Goal: Navigation & Orientation: Find specific page/section

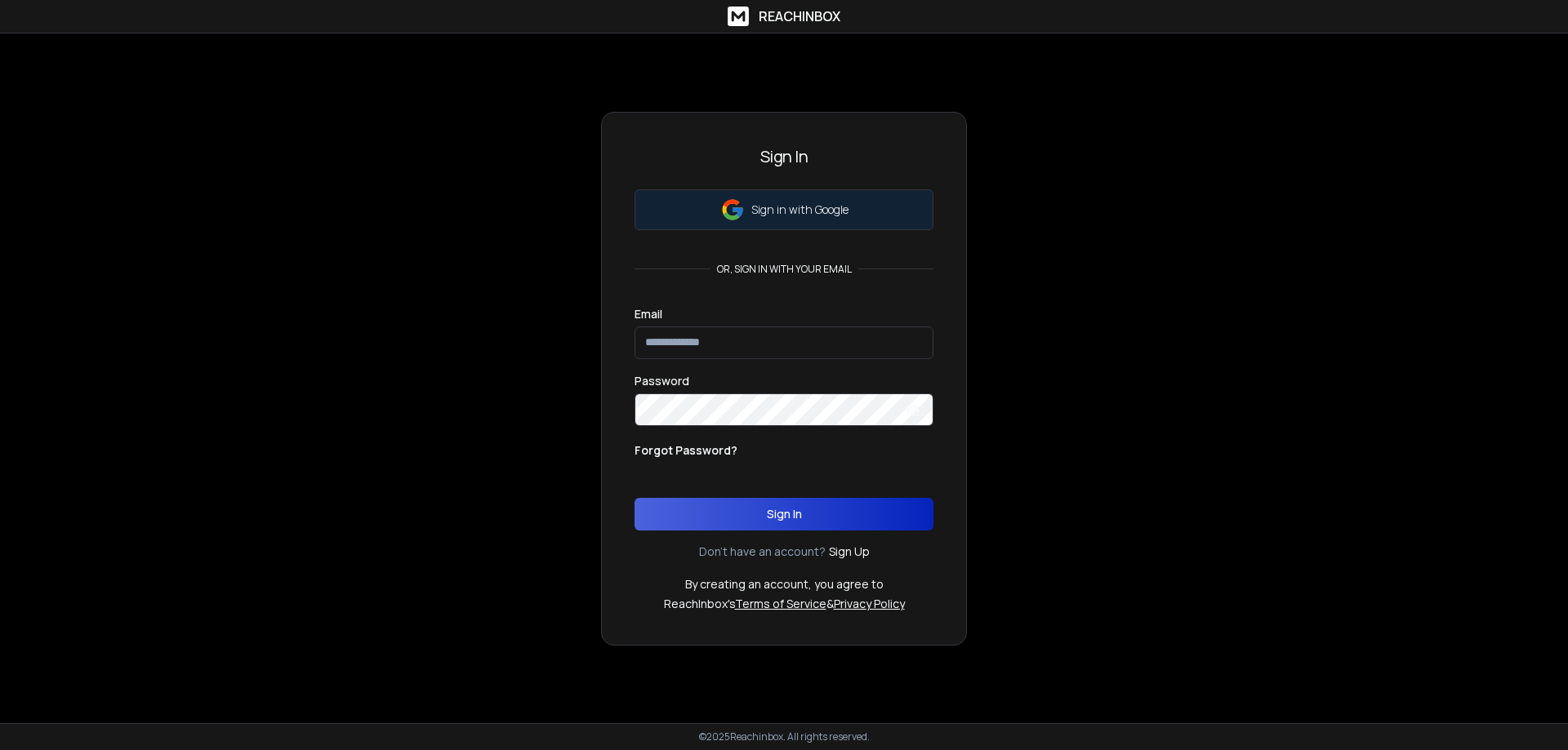
click at [743, 220] on icon at bounding box center [732, 210] width 25 height 25
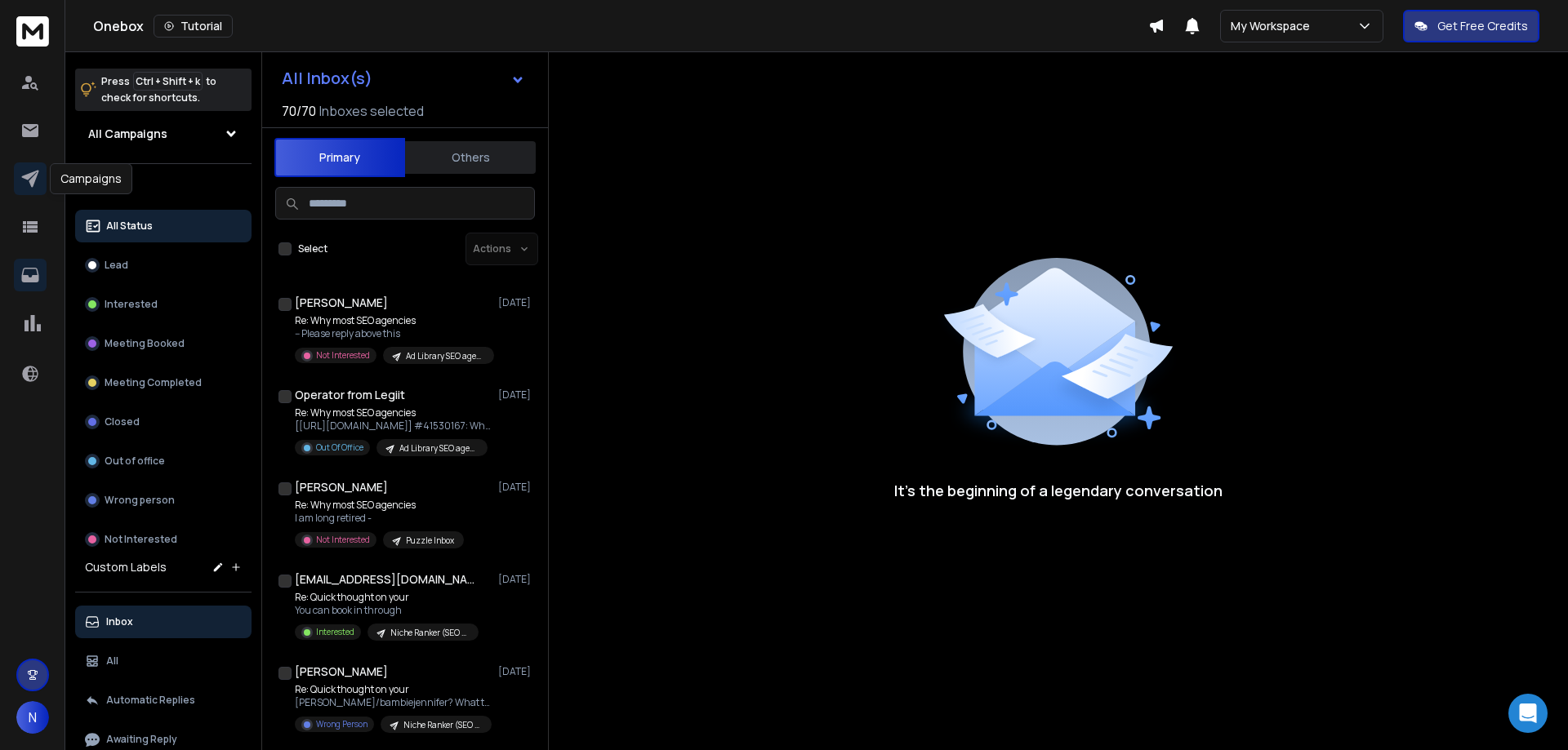
click at [31, 183] on icon at bounding box center [30, 179] width 17 height 17
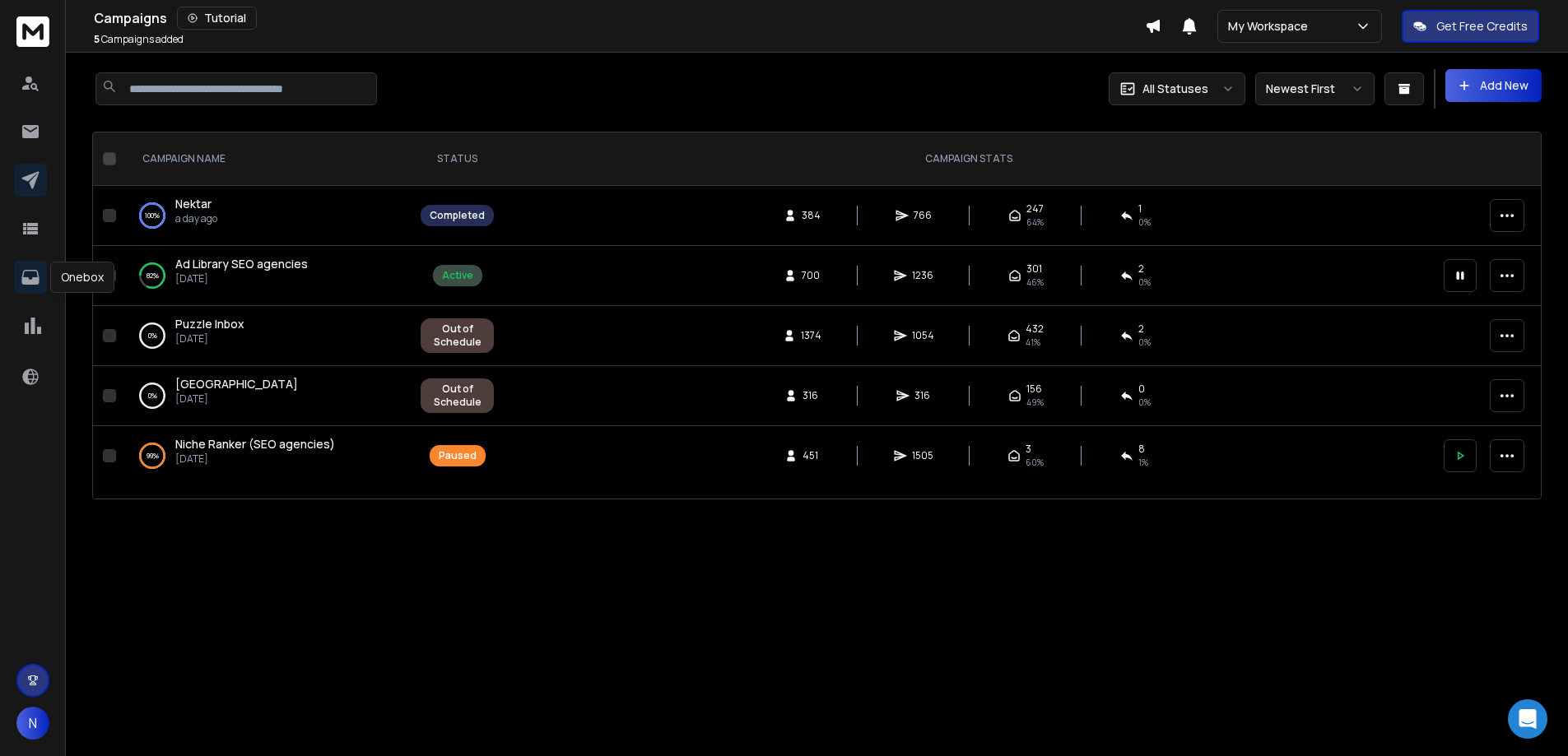
click at [26, 266] on link at bounding box center [30, 277] width 33 height 33
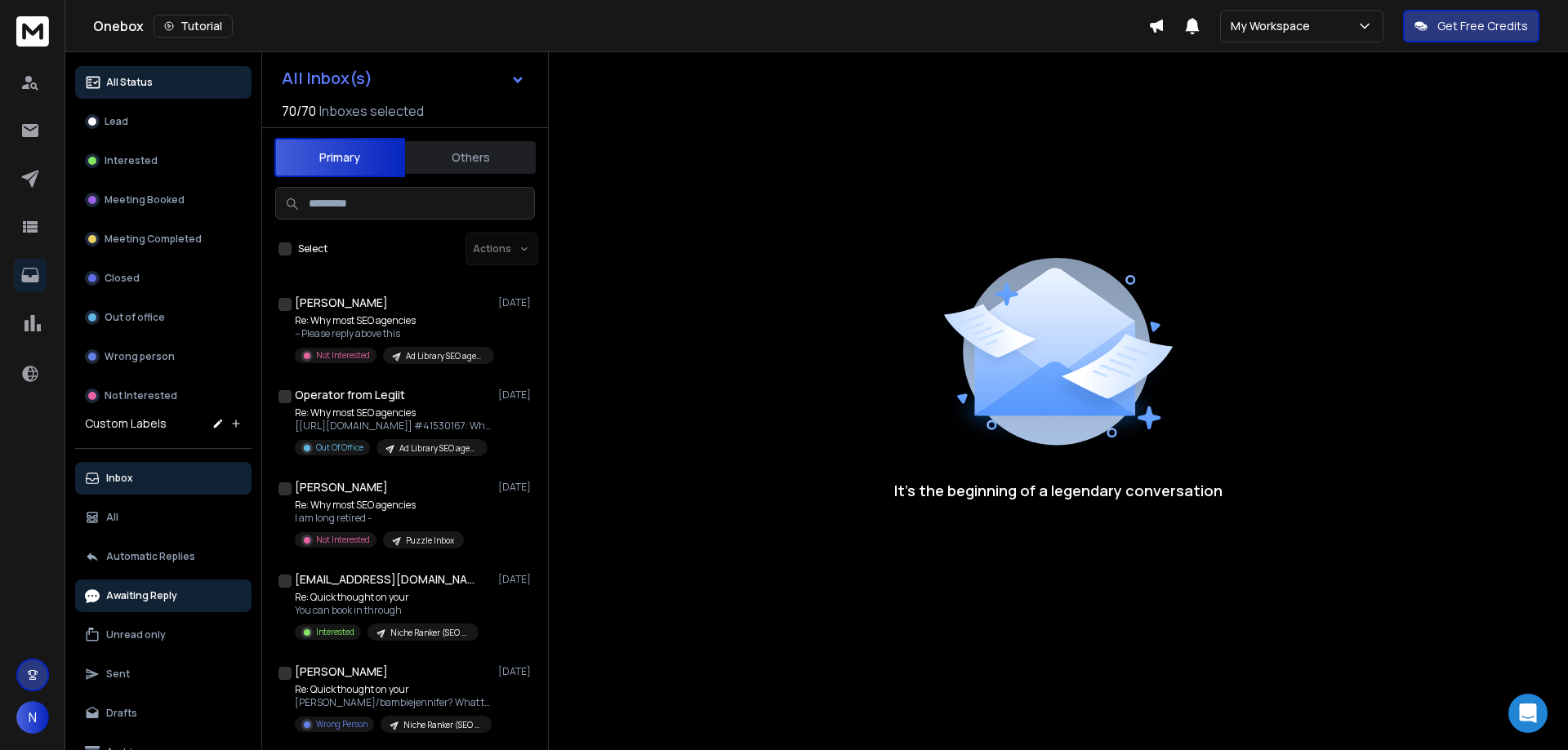
scroll to position [188, 0]
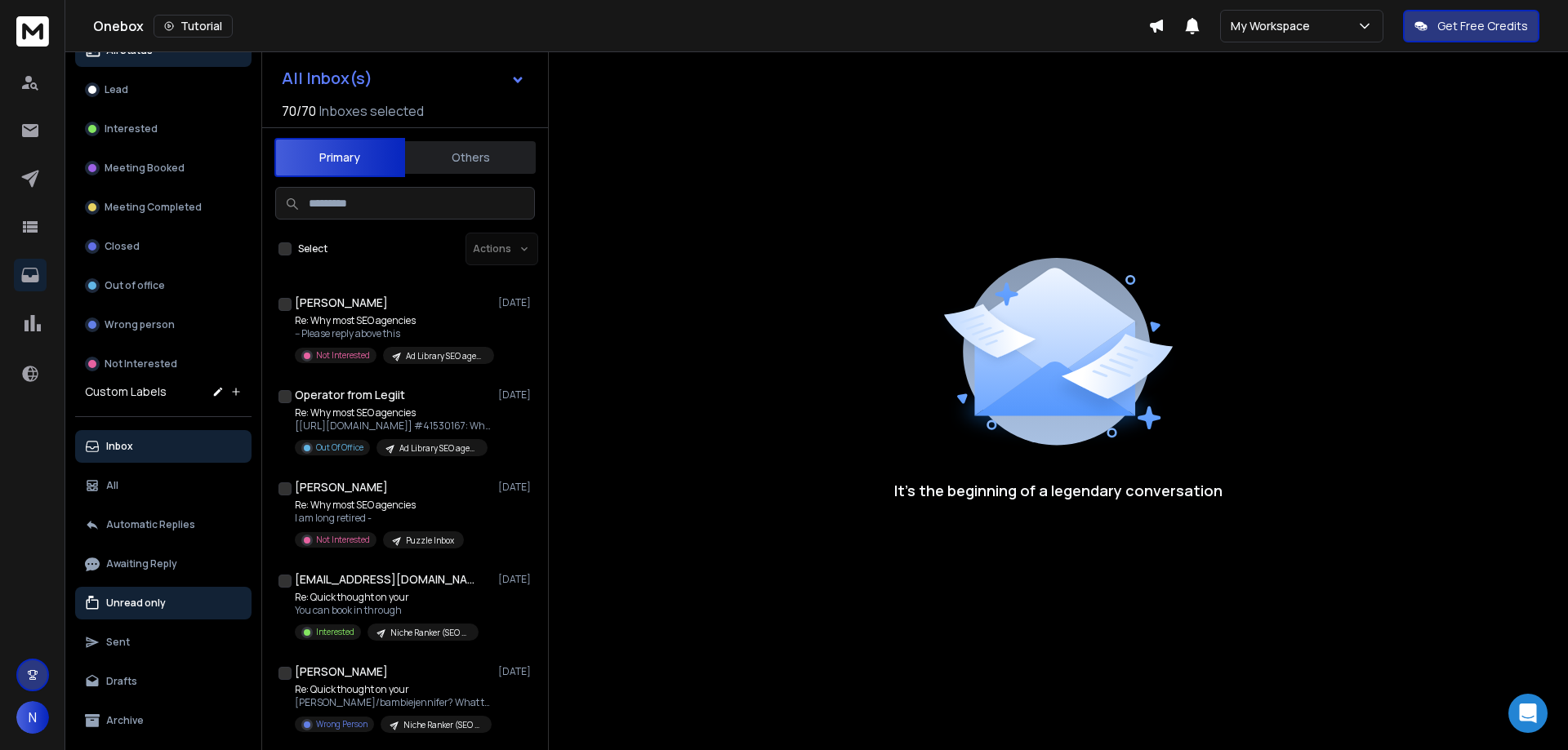
click at [133, 596] on p "Unread only" at bounding box center [136, 603] width 60 height 13
